Goal: Task Accomplishment & Management: Manage account settings

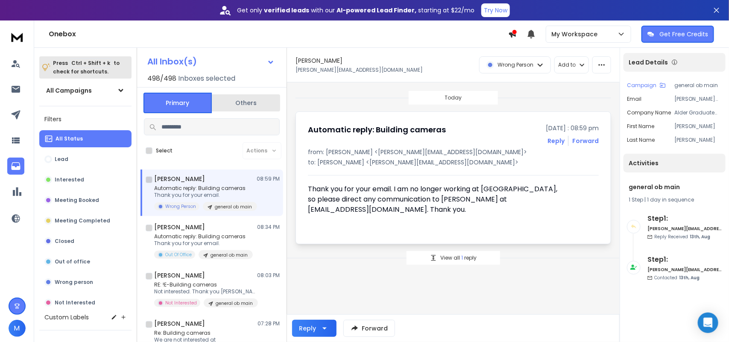
scroll to position [107, 0]
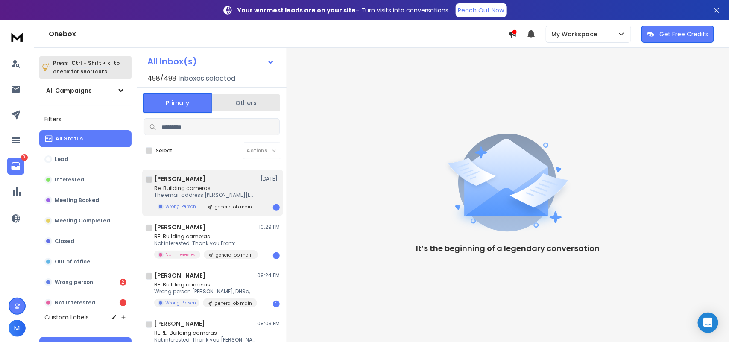
click at [211, 181] on div "Kyle Batson 14 Aug" at bounding box center [217, 179] width 126 height 9
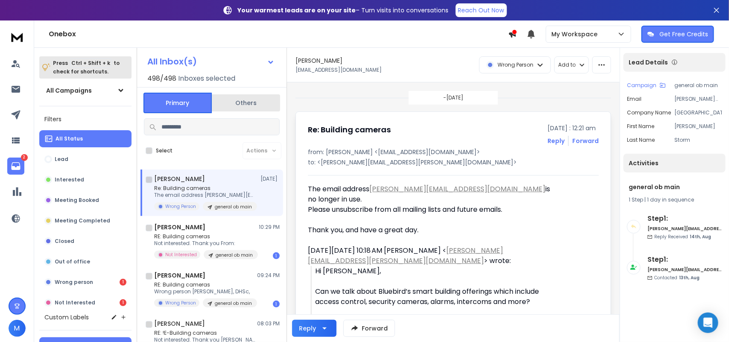
click at [681, 123] on p "Carl" at bounding box center [699, 126] width 48 height 7
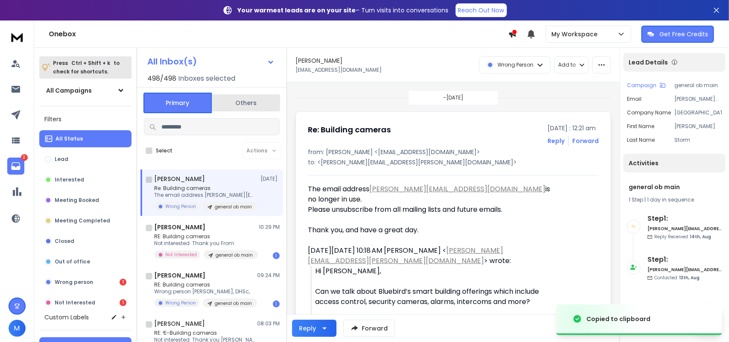
click at [698, 99] on p "[PERSON_NAME][EMAIL_ADDRESS][DOMAIN_NAME]" at bounding box center [699, 99] width 48 height 7
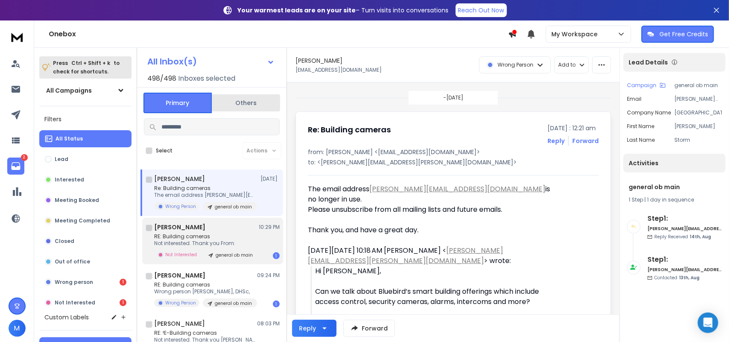
click at [216, 252] on p "general ob main" at bounding box center [234, 255] width 37 height 6
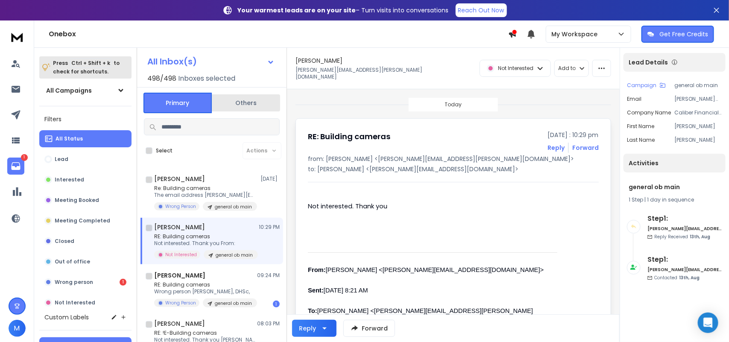
click at [321, 60] on h1 "[PERSON_NAME]" at bounding box center [319, 60] width 47 height 9
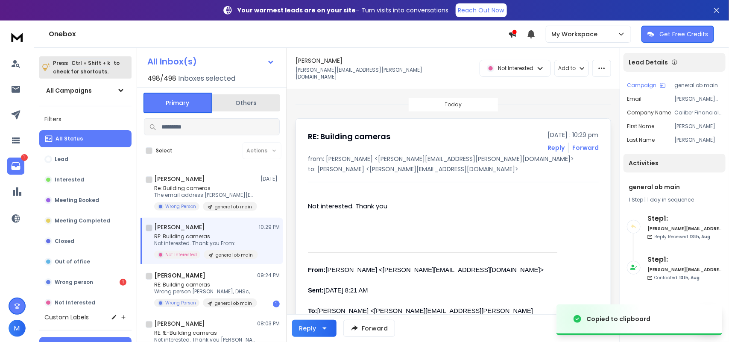
click at [336, 70] on p "[PERSON_NAME][EMAIL_ADDRESS][PERSON_NAME][DOMAIN_NAME]" at bounding box center [373, 74] width 155 height 14
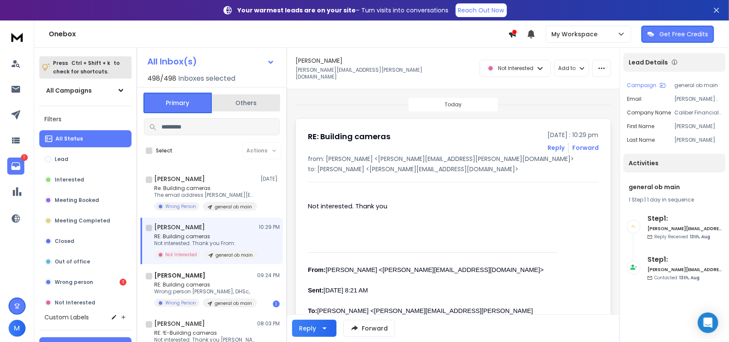
scroll to position [53, 0]
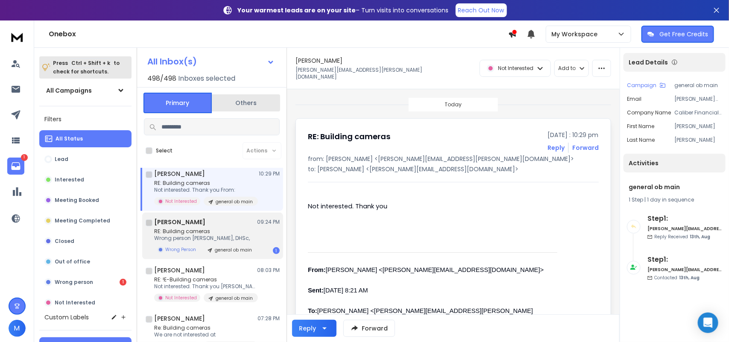
click at [234, 243] on div "RE: Building cameras Wrong person Cynthia Kessler, DHSc, Wrong Person general o…" at bounding box center [205, 241] width 103 height 26
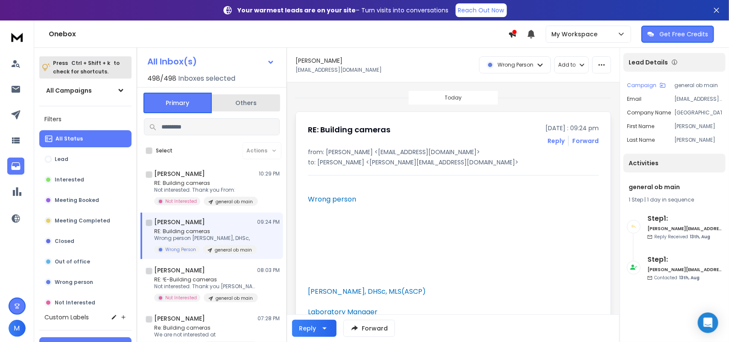
click at [329, 60] on h1 "[PERSON_NAME]" at bounding box center [319, 60] width 47 height 9
click at [327, 69] on p "CKessler@southerncoos.org" at bounding box center [339, 70] width 86 height 7
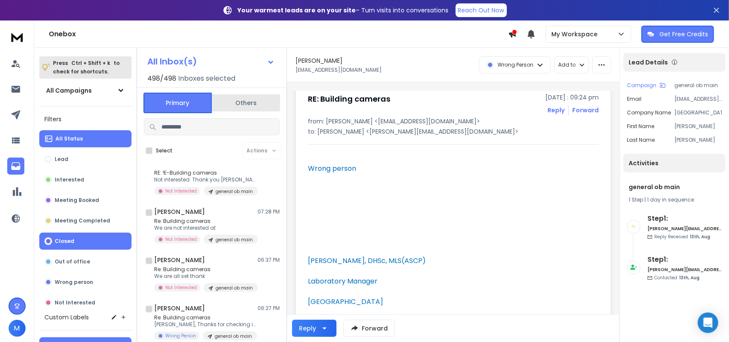
scroll to position [107, 0]
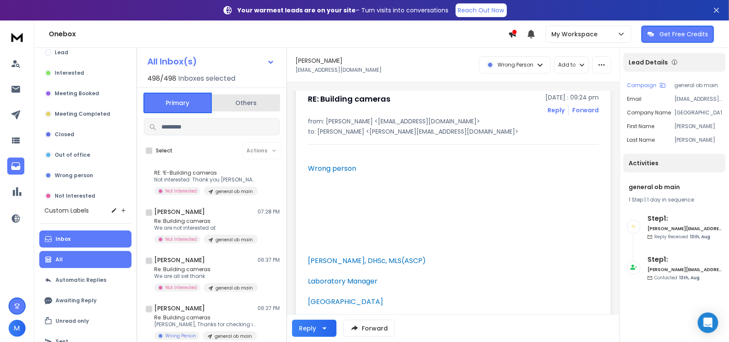
click at [56, 256] on p "All" at bounding box center [59, 259] width 7 height 7
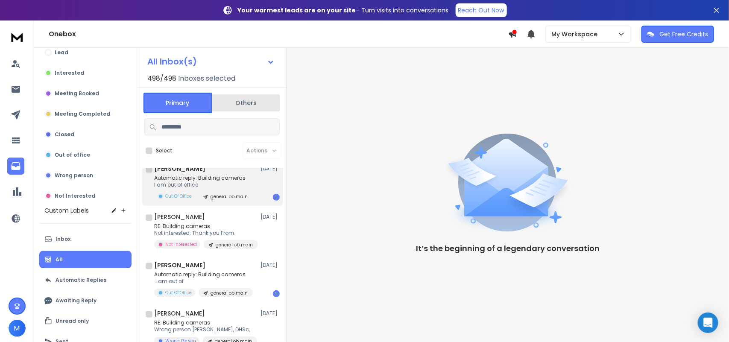
scroll to position [0, 0]
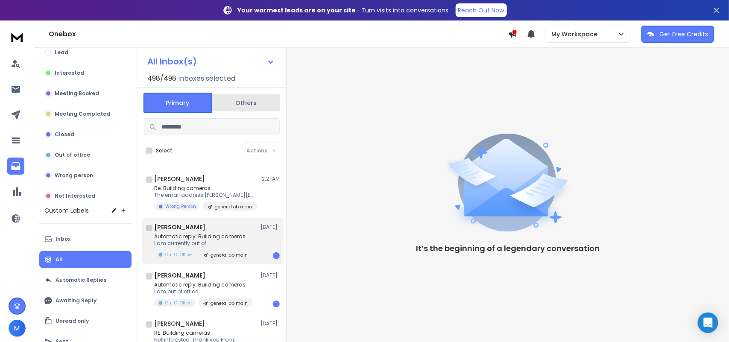
click at [235, 227] on div "Michael Chimento 13 Aug" at bounding box center [217, 227] width 126 height 9
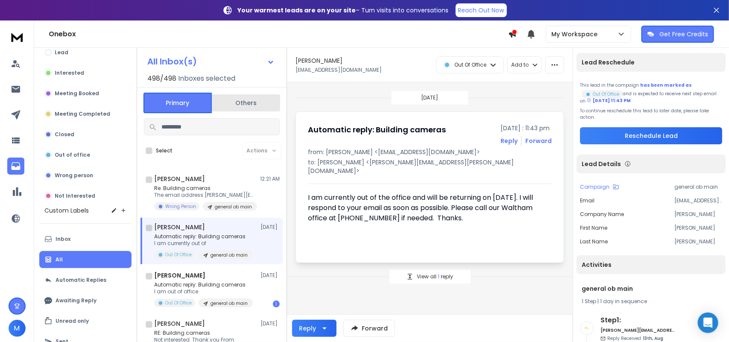
click at [308, 60] on h1 "[PERSON_NAME]" at bounding box center [319, 60] width 47 height 9
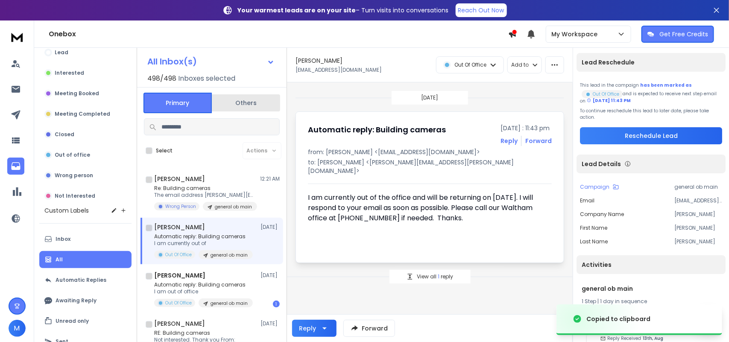
click at [367, 69] on p "mchimento@ballentinepartners.com" at bounding box center [339, 70] width 86 height 7
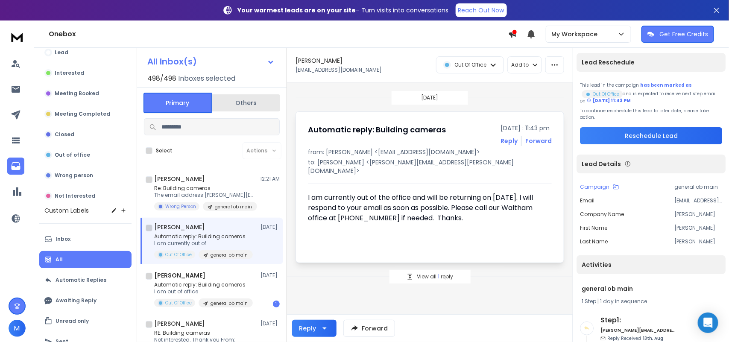
click at [689, 214] on p "Ballentine" at bounding box center [699, 214] width 48 height 7
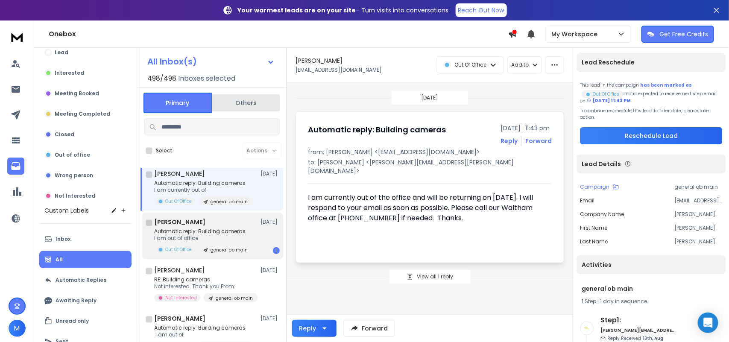
click at [220, 233] on p "Automatic reply: Building cameras" at bounding box center [203, 231] width 99 height 7
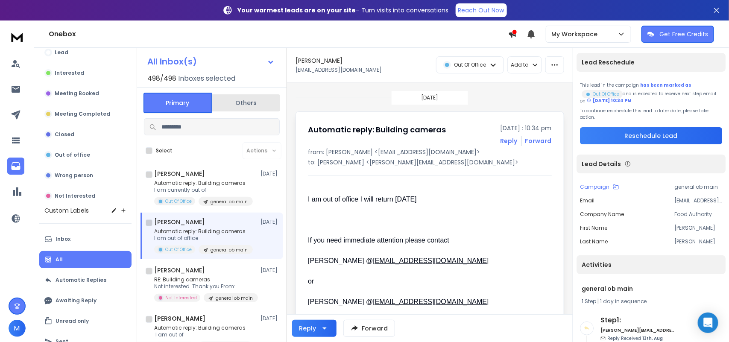
click at [322, 59] on h1 "[PERSON_NAME]" at bounding box center [319, 60] width 47 height 9
click at [340, 69] on p "johnm@foodauthority.com" at bounding box center [339, 70] width 86 height 7
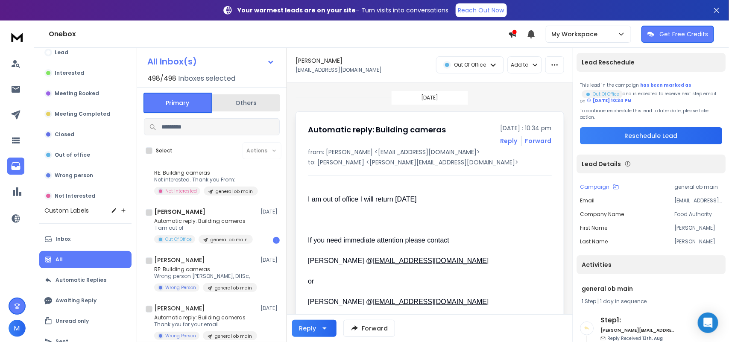
scroll to position [107, 0]
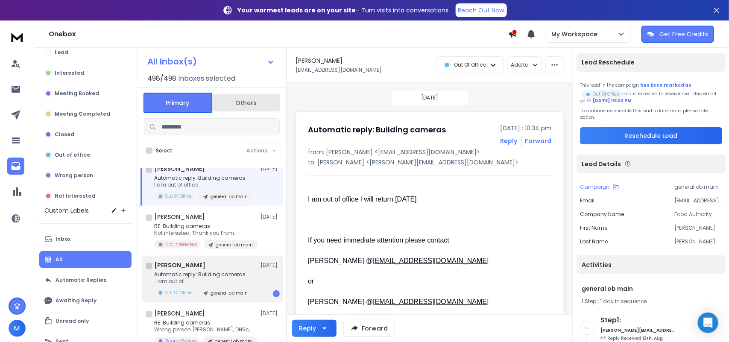
click at [239, 274] on p "Automatic reply: Building cameras" at bounding box center [203, 274] width 99 height 7
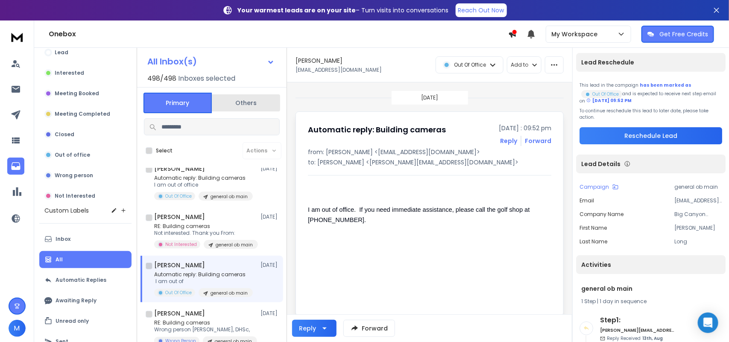
click at [328, 61] on h1 "[PERSON_NAME]" at bounding box center [319, 60] width 47 height 9
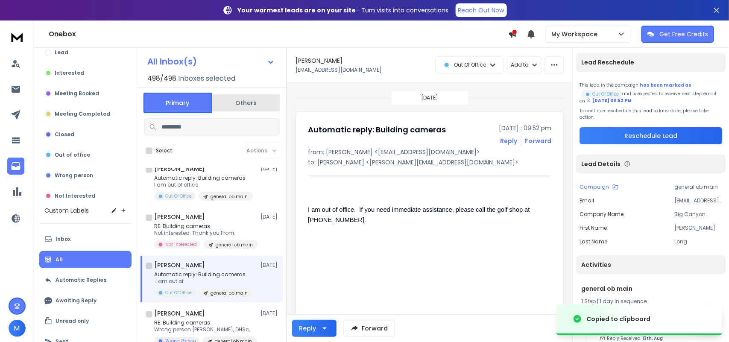
click at [305, 67] on p "rlong@bigcanyoncc.org" at bounding box center [339, 70] width 86 height 7
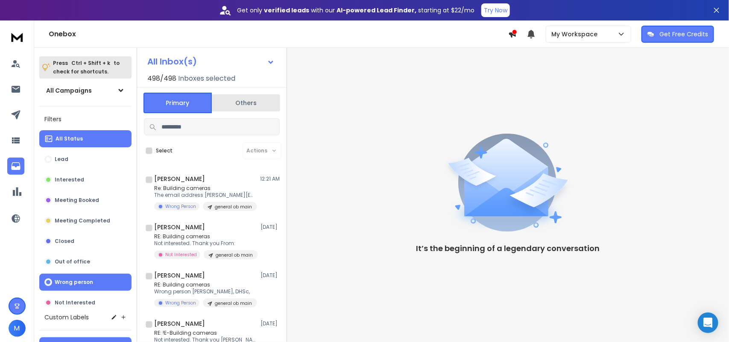
scroll to position [107, 0]
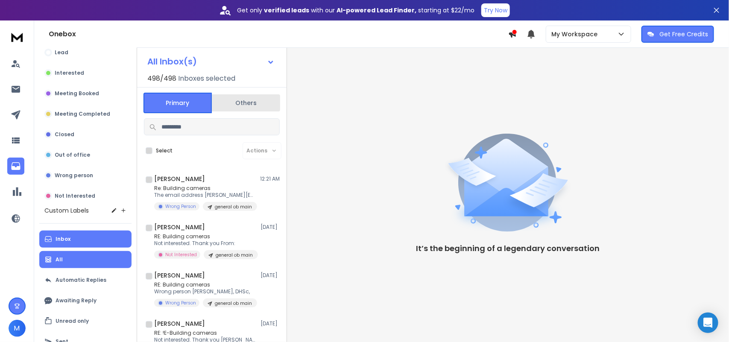
click at [62, 261] on p "All" at bounding box center [59, 259] width 7 height 7
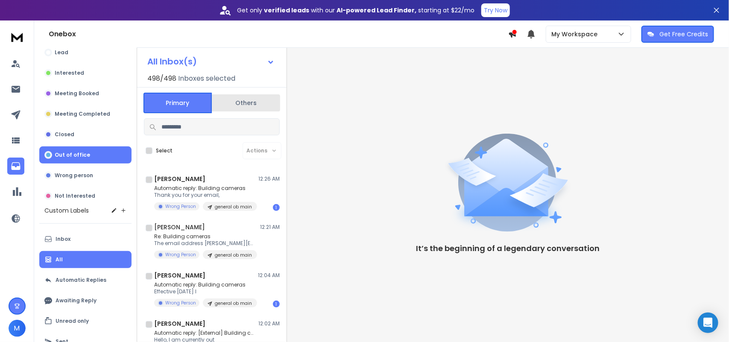
scroll to position [0, 0]
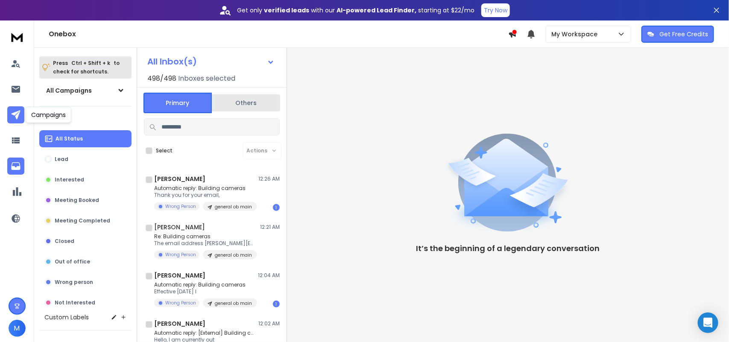
click at [21, 115] on link at bounding box center [15, 114] width 17 height 17
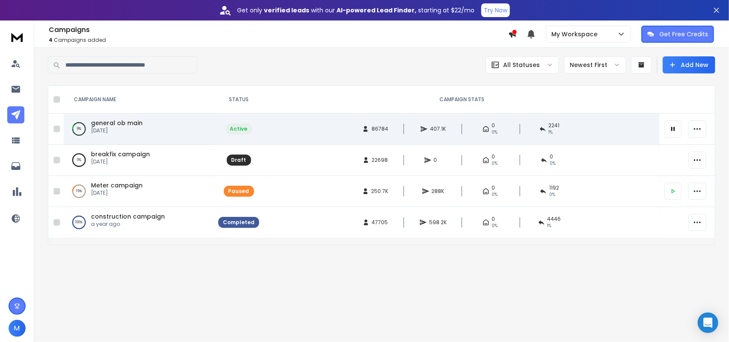
click at [125, 124] on span "general ob main" at bounding box center [117, 123] width 52 height 9
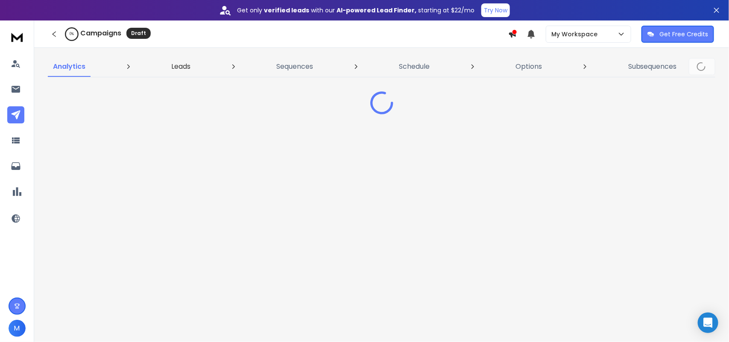
click at [183, 67] on p "Leads" at bounding box center [180, 67] width 19 height 10
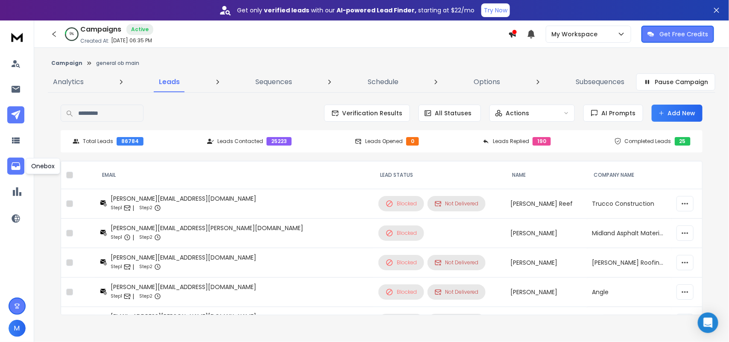
click at [16, 169] on icon at bounding box center [15, 166] width 9 height 8
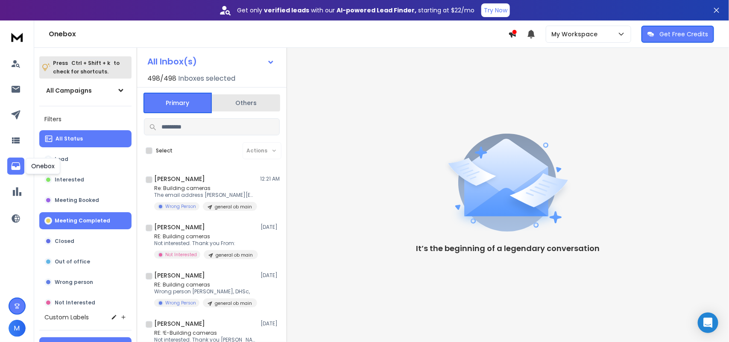
scroll to position [150, 0]
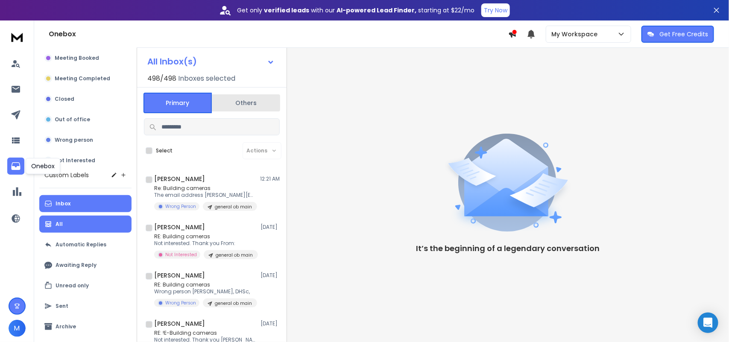
click at [72, 217] on button "All" at bounding box center [85, 224] width 92 height 17
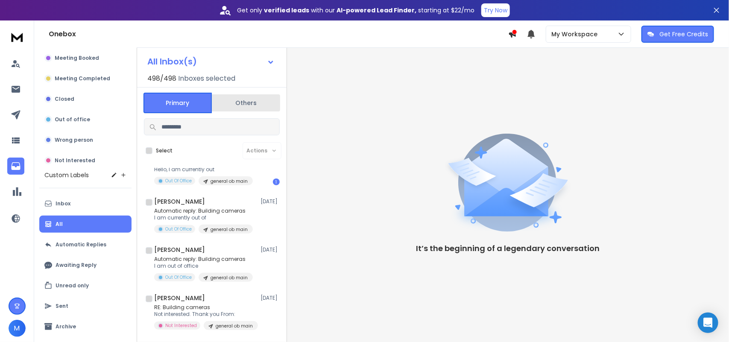
scroll to position [0, 0]
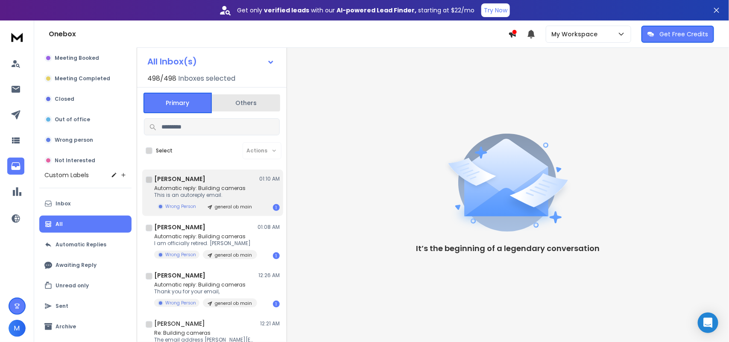
click at [229, 191] on p "Automatic reply: Building cameras" at bounding box center [205, 188] width 103 height 7
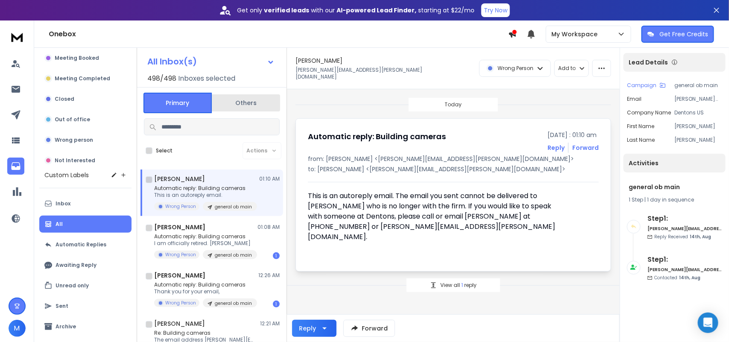
click at [325, 59] on h1 "Davis, Jacqueline Y." at bounding box center [319, 60] width 47 height 9
click at [364, 69] on p "[PERSON_NAME][EMAIL_ADDRESS][PERSON_NAME][DOMAIN_NAME]" at bounding box center [373, 74] width 155 height 14
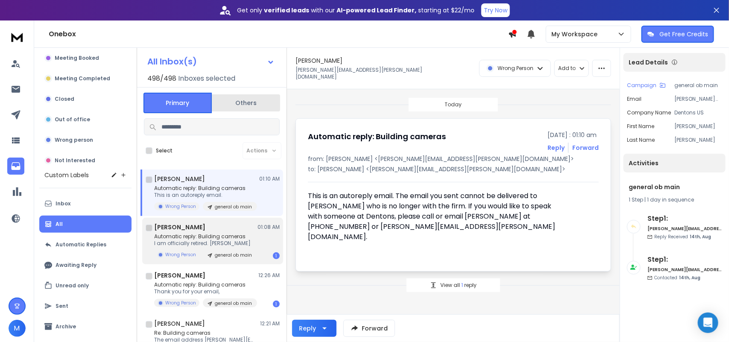
click at [202, 244] on p "I am officially retired. [PERSON_NAME]" at bounding box center [205, 243] width 103 height 7
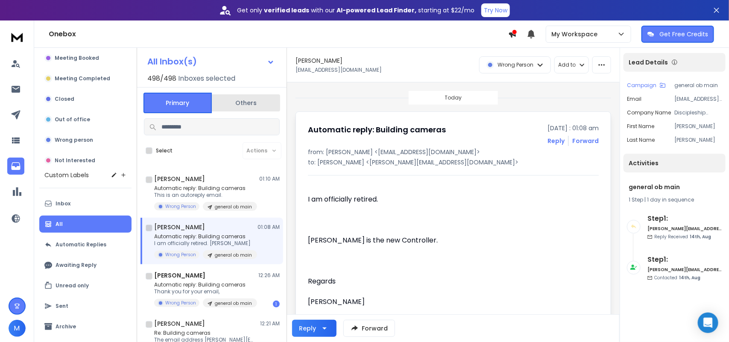
click at [314, 58] on h1 "[PERSON_NAME]" at bounding box center [319, 60] width 47 height 9
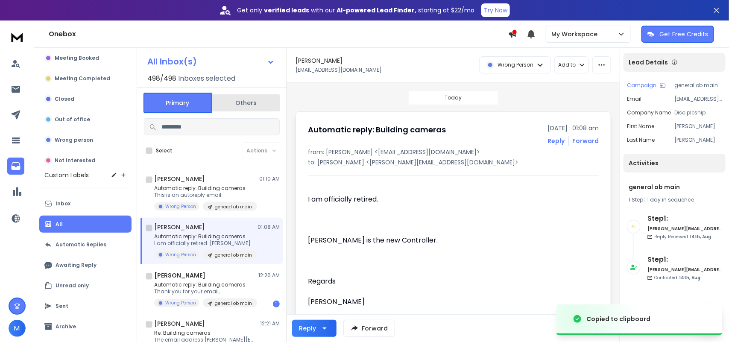
click at [313, 70] on p "mjett@gbod.org" at bounding box center [339, 70] width 86 height 7
click at [683, 96] on p "[EMAIL_ADDRESS][DOMAIN_NAME]" at bounding box center [699, 99] width 48 height 7
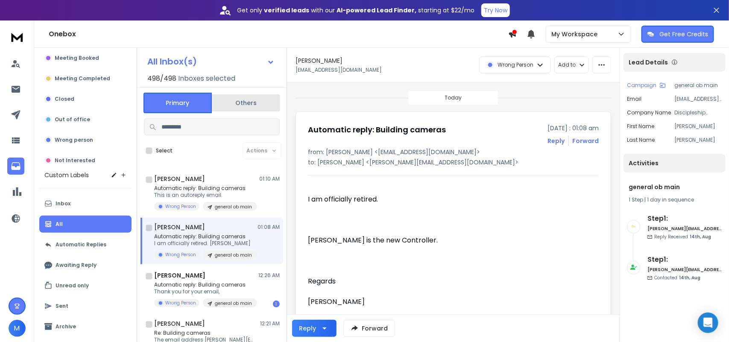
scroll to position [107, 0]
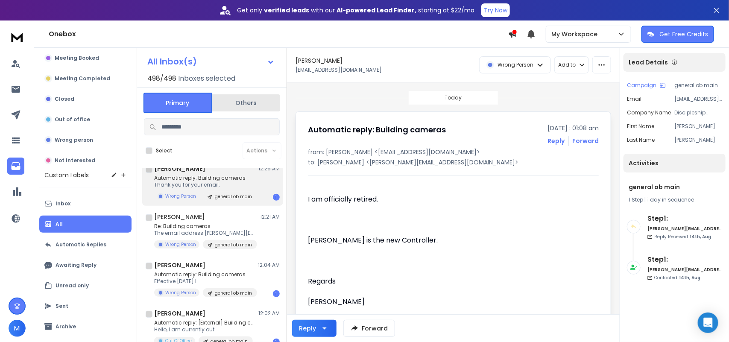
click at [207, 184] on p "Thank you for your email," at bounding box center [205, 185] width 103 height 7
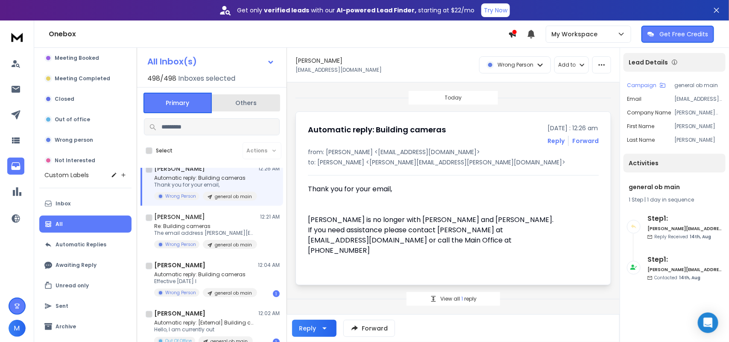
click at [331, 58] on h1 "[PERSON_NAME]" at bounding box center [319, 60] width 47 height 9
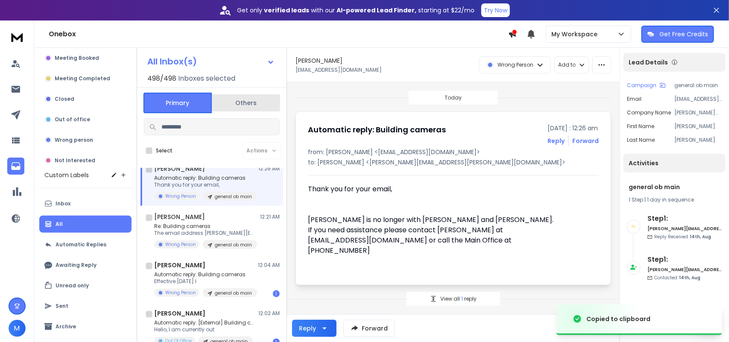
click at [351, 67] on p "ahaddad@mandsinc.onmicrosoft.com" at bounding box center [339, 70] width 86 height 7
click at [693, 97] on p "[EMAIL_ADDRESS][DOMAIN_NAME]" at bounding box center [699, 99] width 48 height 7
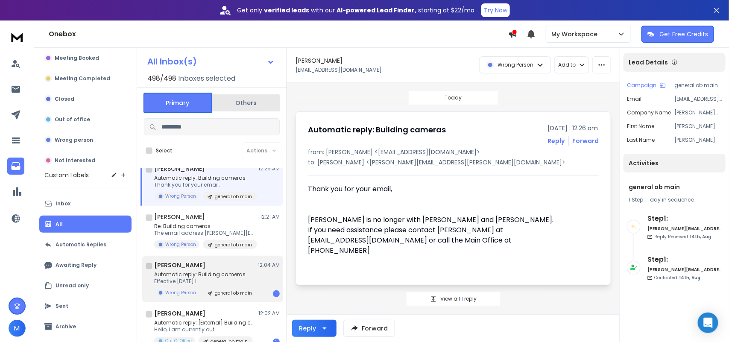
click at [228, 281] on p "Effective [DATE] I" at bounding box center [205, 281] width 103 height 7
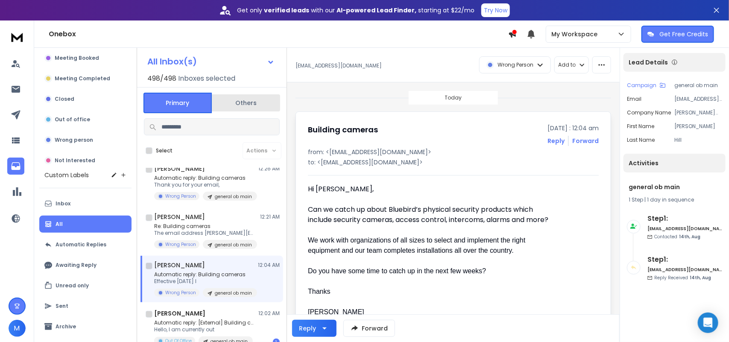
scroll to position [93, 0]
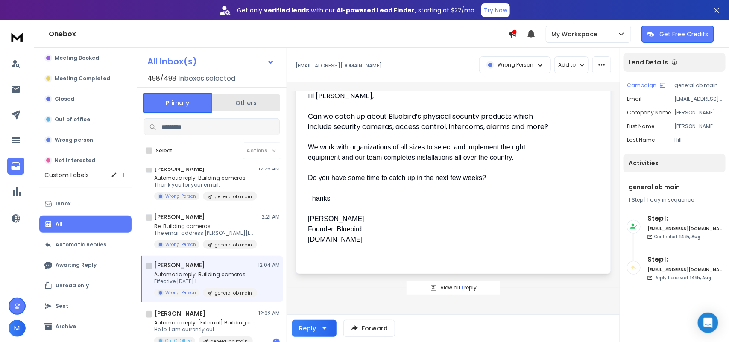
click at [448, 285] on p "View all 1 reply" at bounding box center [458, 288] width 36 height 7
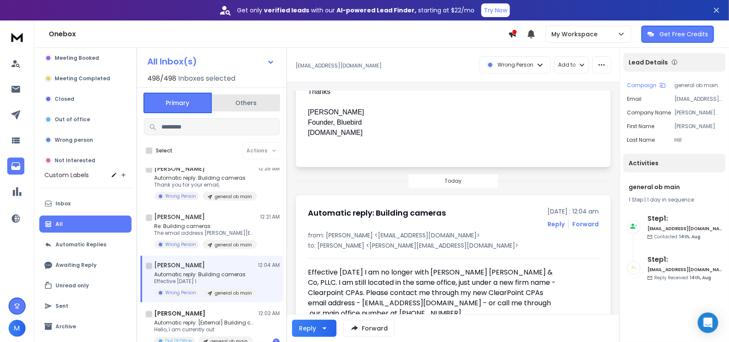
scroll to position [253, 0]
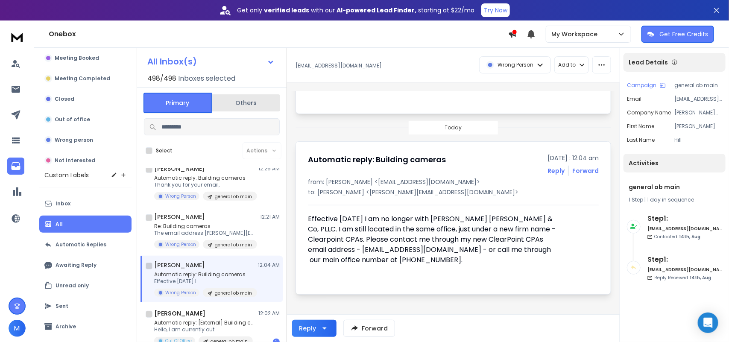
click at [680, 125] on p "Spencer" at bounding box center [699, 126] width 48 height 7
click at [690, 97] on p "[EMAIL_ADDRESS][DOMAIN_NAME]" at bounding box center [699, 99] width 48 height 7
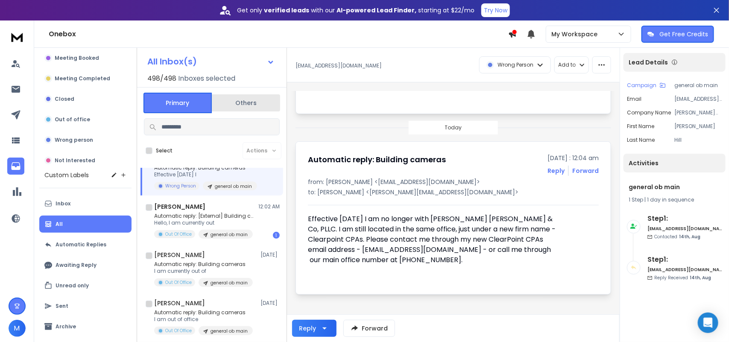
scroll to position [267, 0]
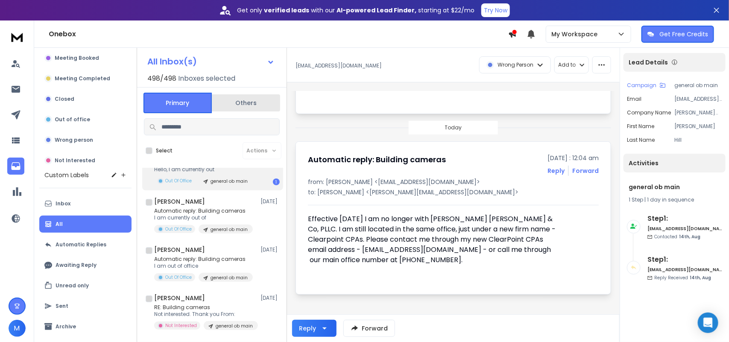
click at [212, 179] on p "general ob main" at bounding box center [229, 181] width 37 height 6
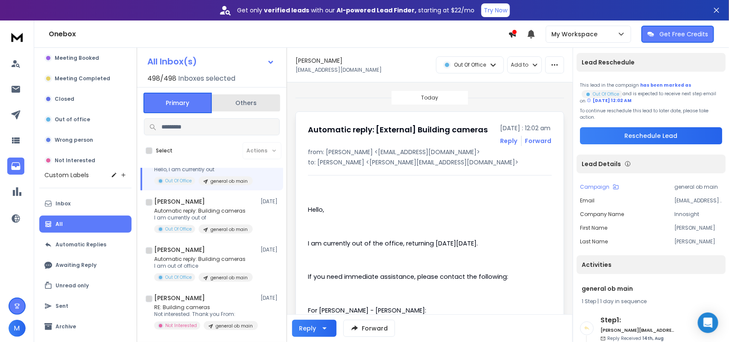
click at [304, 58] on h1 "[PERSON_NAME]" at bounding box center [319, 60] width 47 height 9
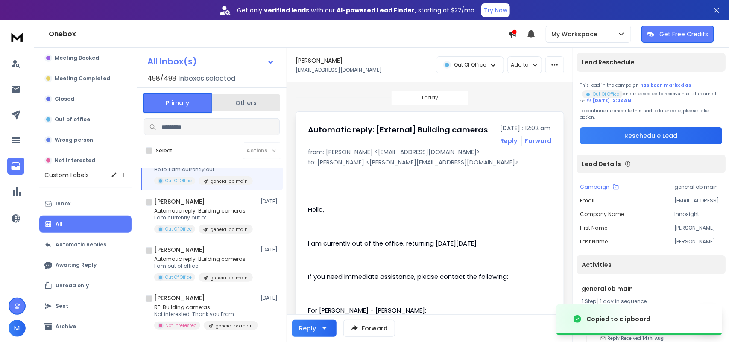
click at [340, 67] on p "kmorais@innosight.com" at bounding box center [339, 70] width 86 height 7
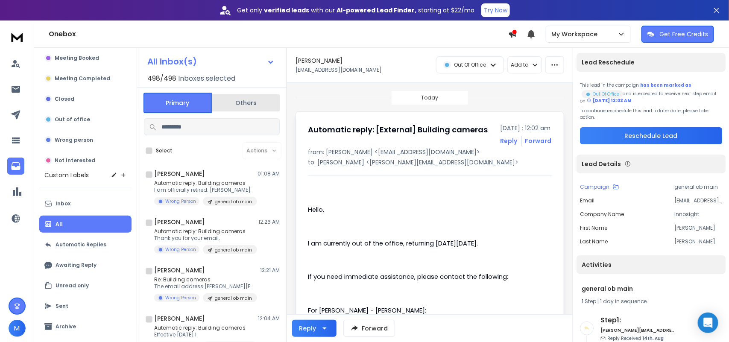
scroll to position [0, 0]
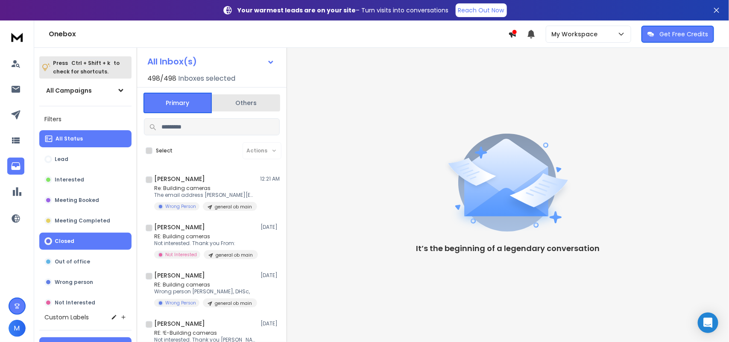
scroll to position [107, 0]
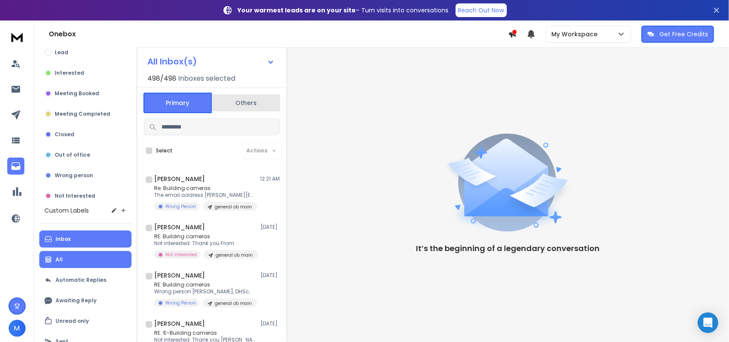
click at [61, 255] on div "All" at bounding box center [53, 260] width 18 height 10
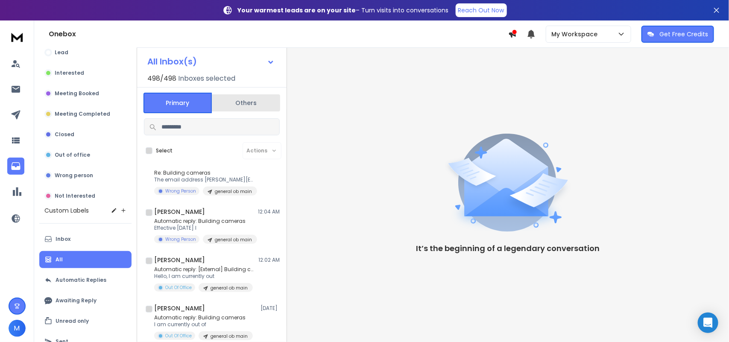
scroll to position [0, 0]
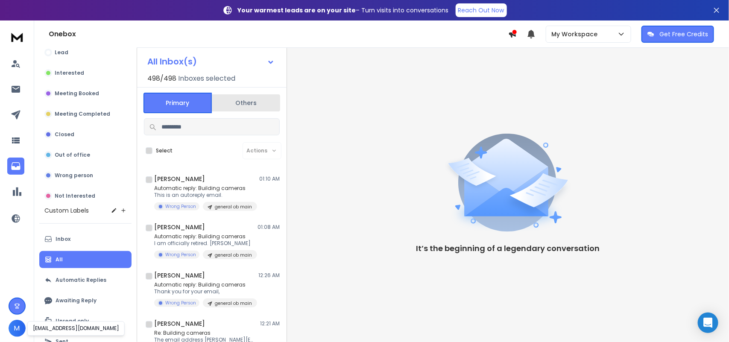
click at [18, 330] on span "M" at bounding box center [17, 328] width 17 height 17
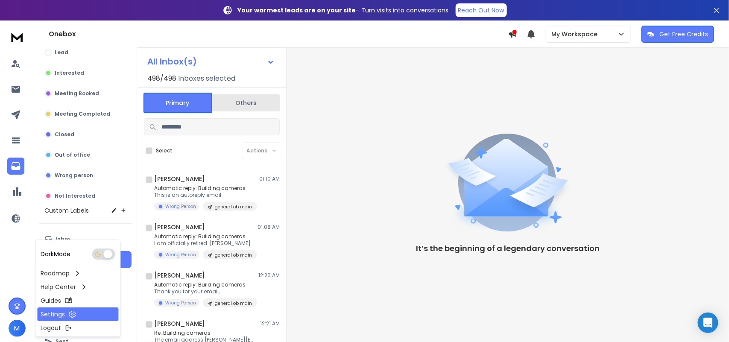
click at [51, 313] on p "Settings" at bounding box center [53, 314] width 24 height 9
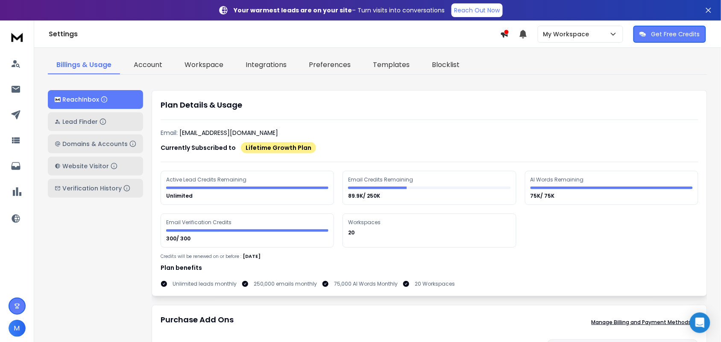
click at [452, 62] on link "Blocklist" at bounding box center [445, 65] width 45 height 18
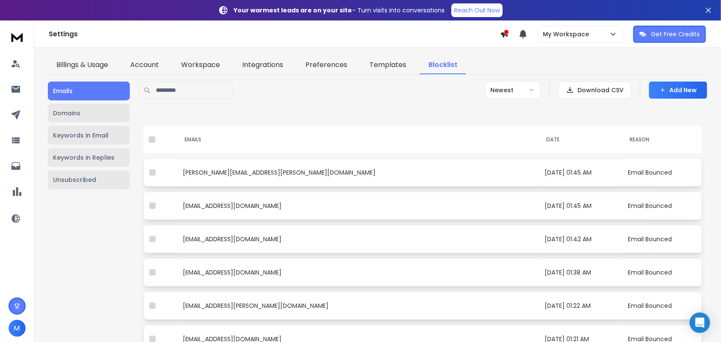
click at [688, 88] on p "Add New" at bounding box center [683, 90] width 27 height 9
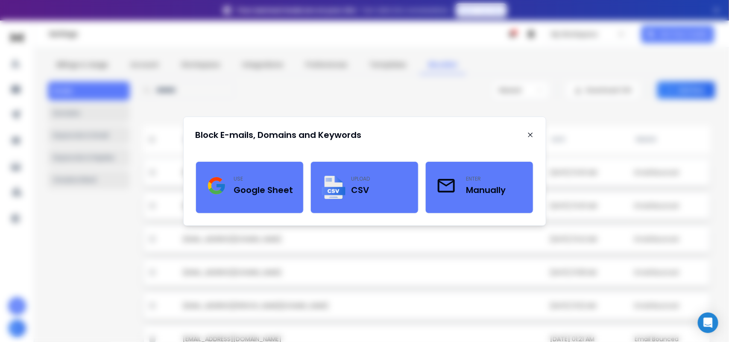
click at [381, 186] on div "upload CSV" at bounding box center [365, 187] width 108 height 52
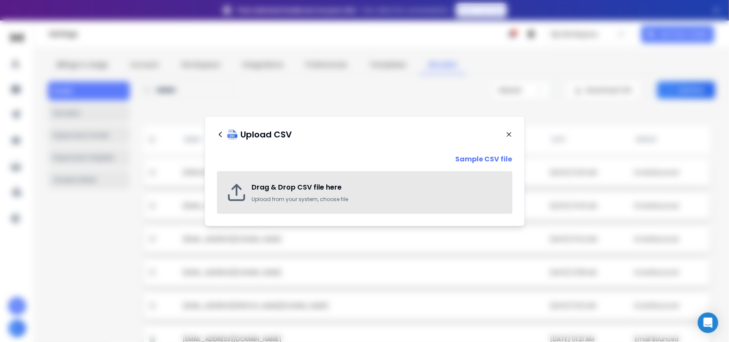
click at [308, 187] on h2 "Drag & Drop CSV file here" at bounding box center [377, 187] width 251 height 10
type input "**********"
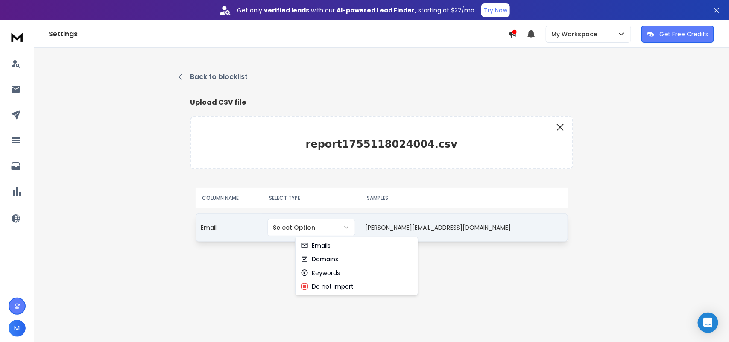
click at [324, 225] on button "Select Option" at bounding box center [311, 227] width 88 height 17
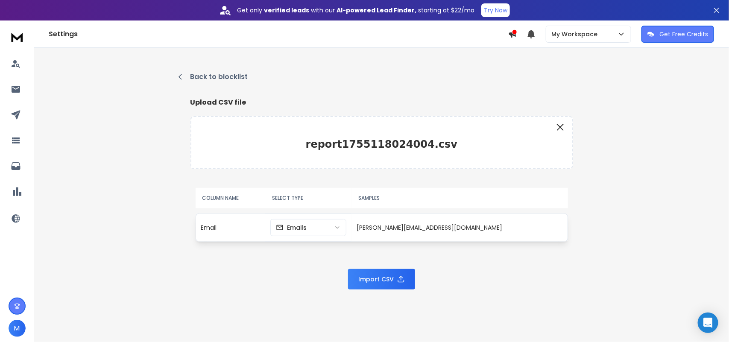
click at [383, 275] on button "Import CSV" at bounding box center [381, 279] width 67 height 21
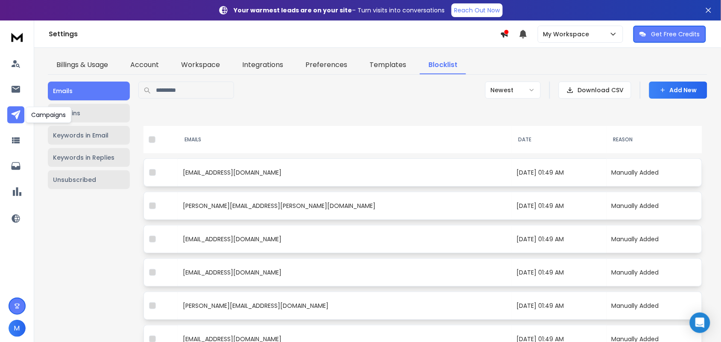
click at [16, 118] on icon at bounding box center [15, 114] width 9 height 9
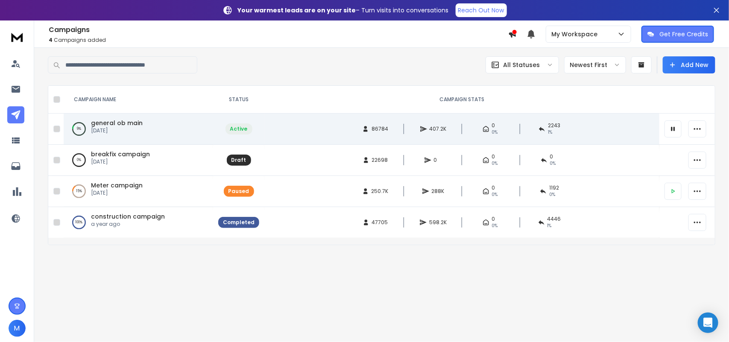
click at [124, 128] on p "[DATE]" at bounding box center [117, 130] width 52 height 7
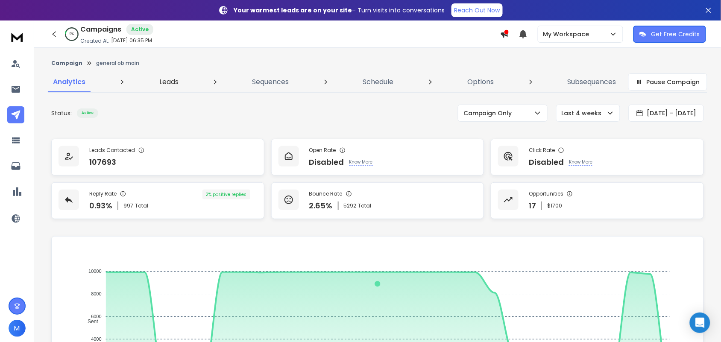
click at [166, 79] on p "Leads" at bounding box center [168, 82] width 19 height 10
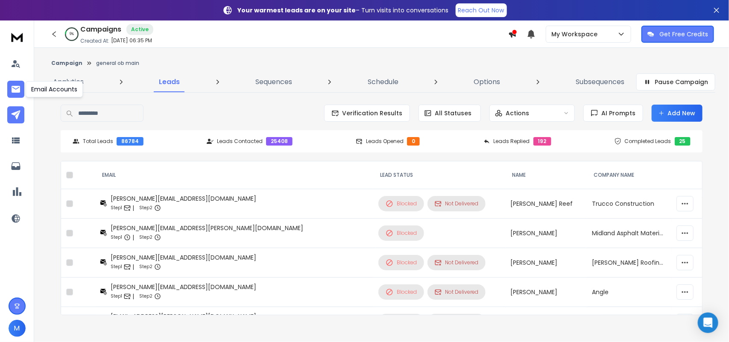
click at [16, 88] on icon at bounding box center [16, 89] width 10 height 10
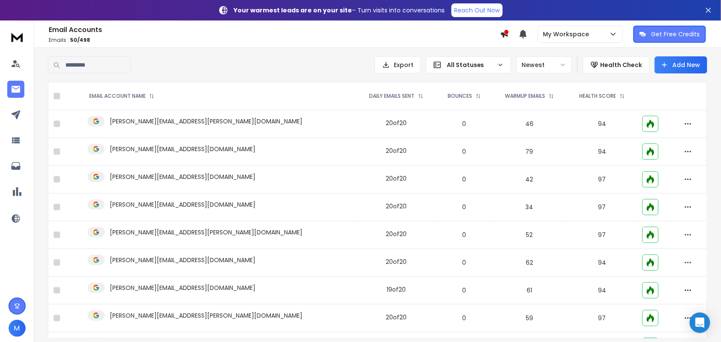
click at [474, 67] on p "All Statuses" at bounding box center [470, 65] width 47 height 9
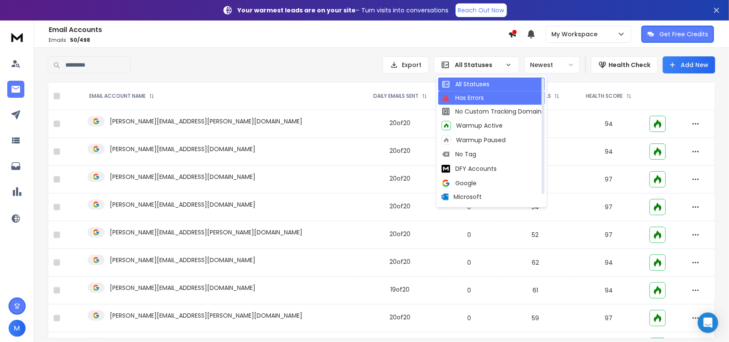
click at [472, 95] on div "Has Errors" at bounding box center [463, 98] width 42 height 9
